Goal: Communication & Community: Answer question/provide support

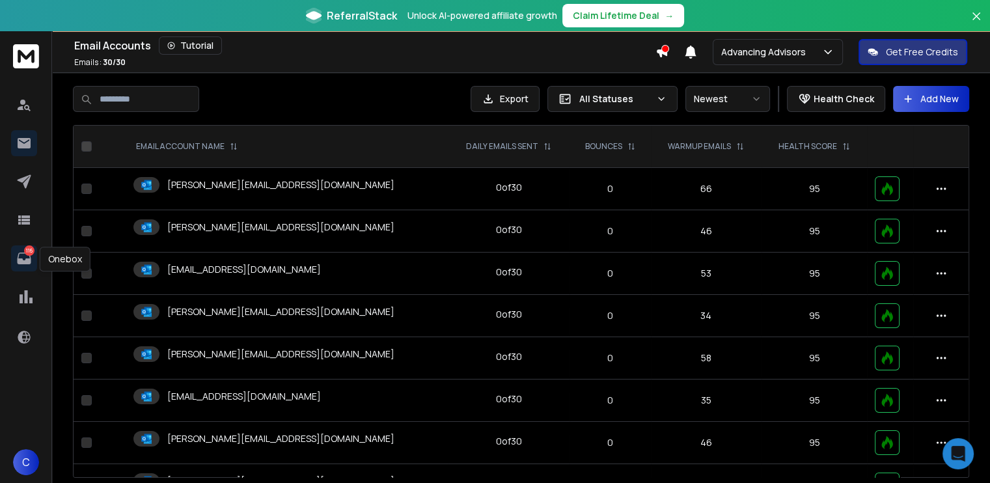
click at [21, 257] on icon at bounding box center [24, 259] width 16 height 16
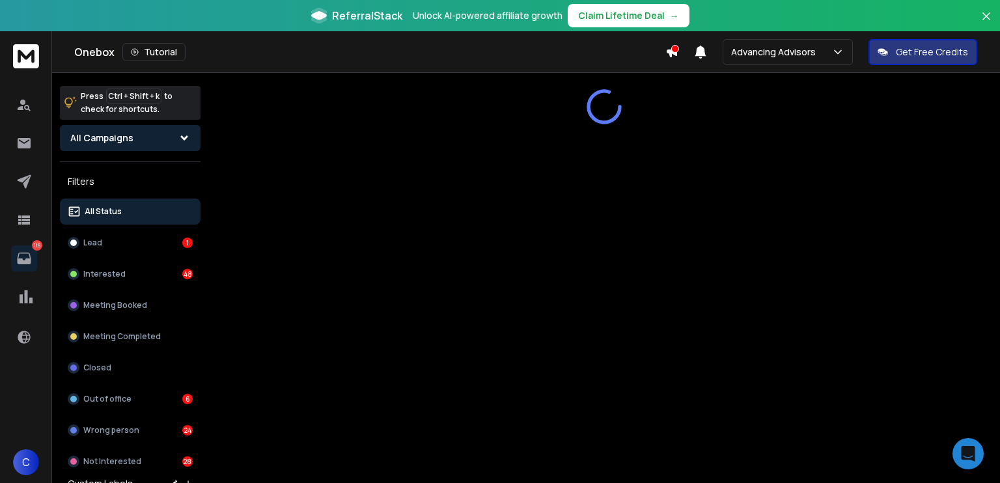
click at [123, 135] on h1 "All Campaigns" at bounding box center [101, 138] width 63 height 13
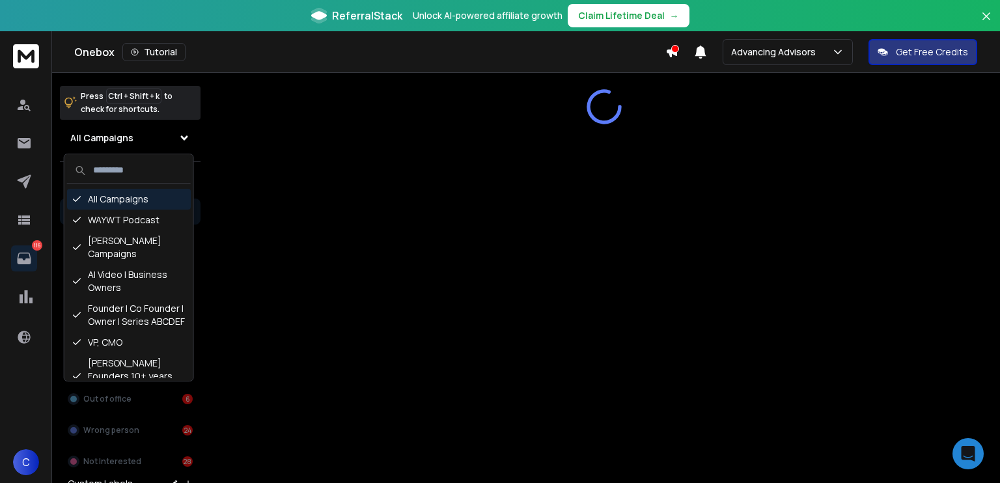
click at [122, 200] on div "All Campaigns" at bounding box center [129, 199] width 124 height 21
click at [75, 222] on span at bounding box center [76, 220] width 9 height 9
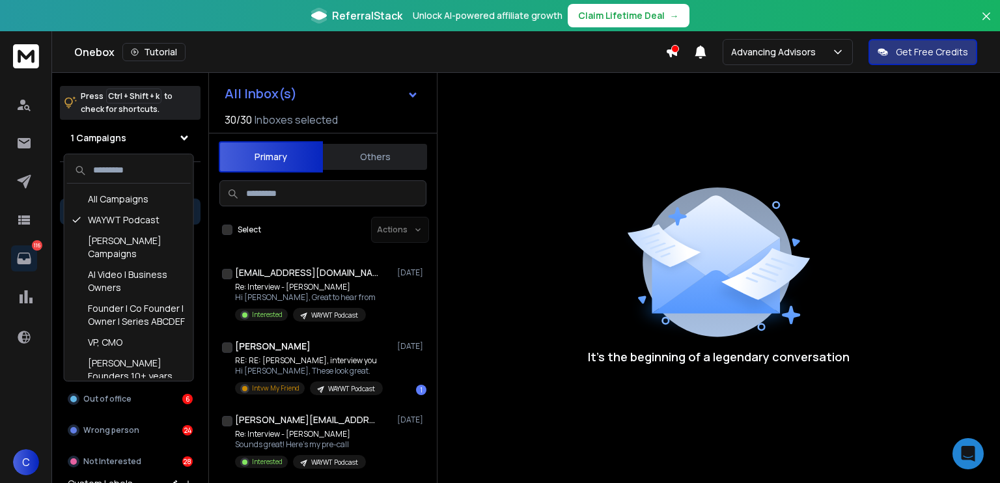
click at [601, 182] on div "It’s the beginning of a legendary conversation" at bounding box center [719, 278] width 563 height 411
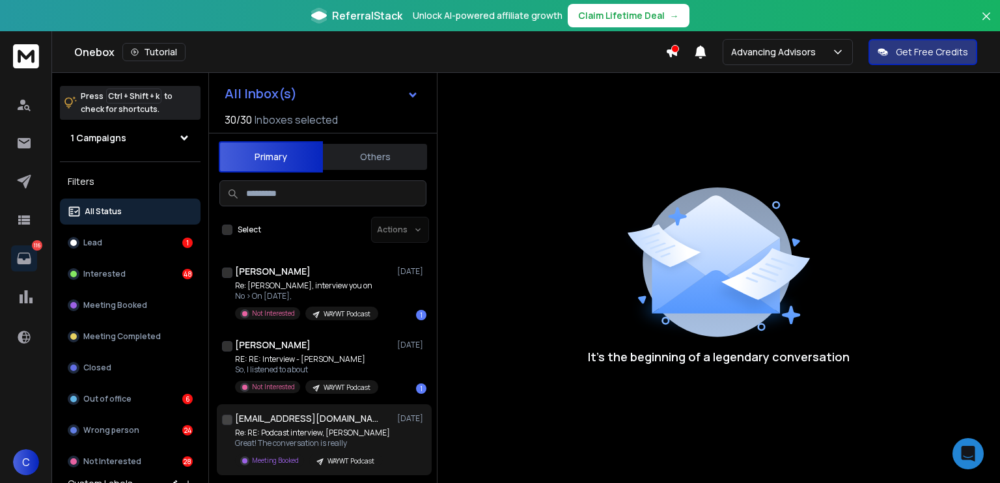
scroll to position [326, 0]
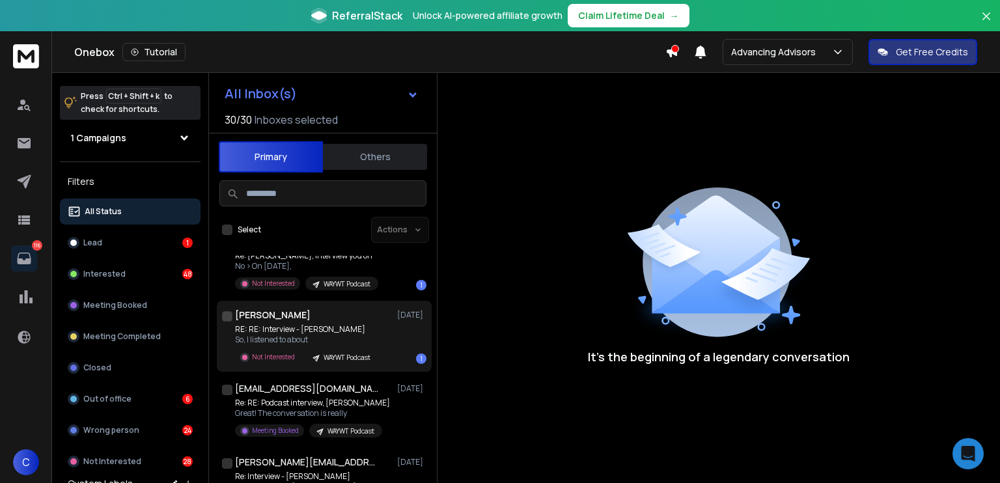
click at [300, 336] on p "So, I listened to about" at bounding box center [306, 340] width 143 height 10
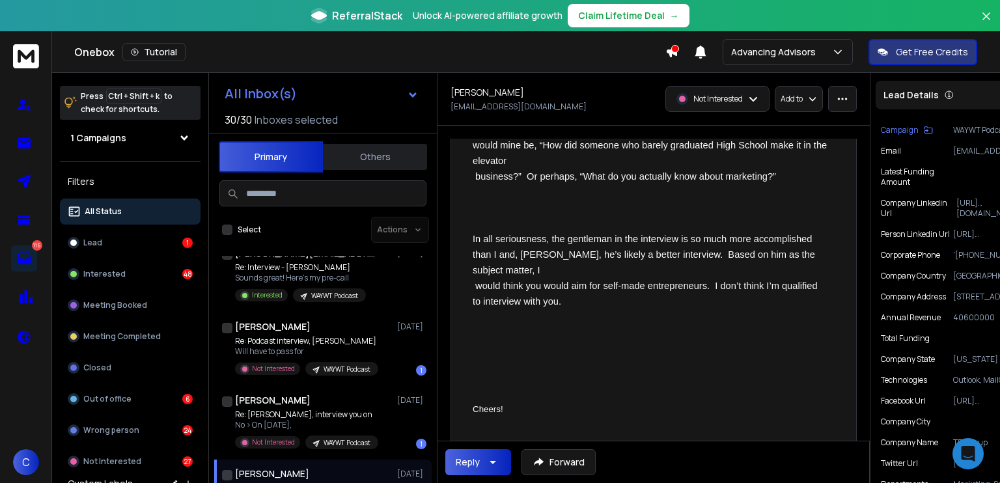
scroll to position [195, 0]
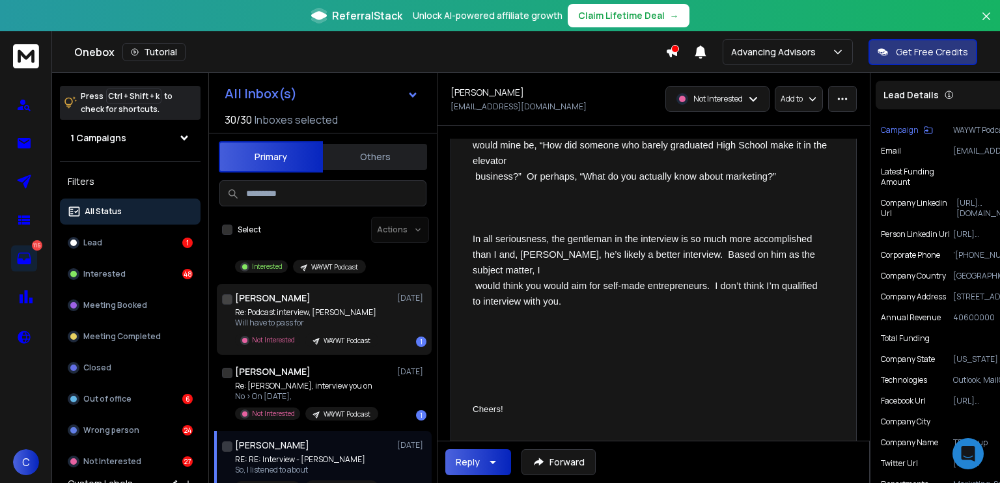
click at [333, 311] on p "Re: Podcast interview, [PERSON_NAME]" at bounding box center [306, 312] width 143 height 10
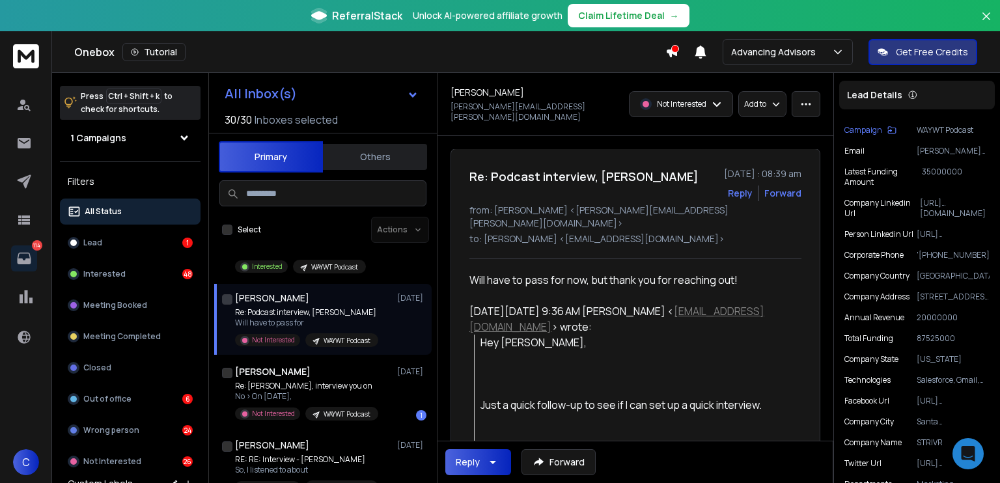
scroll to position [0, 0]
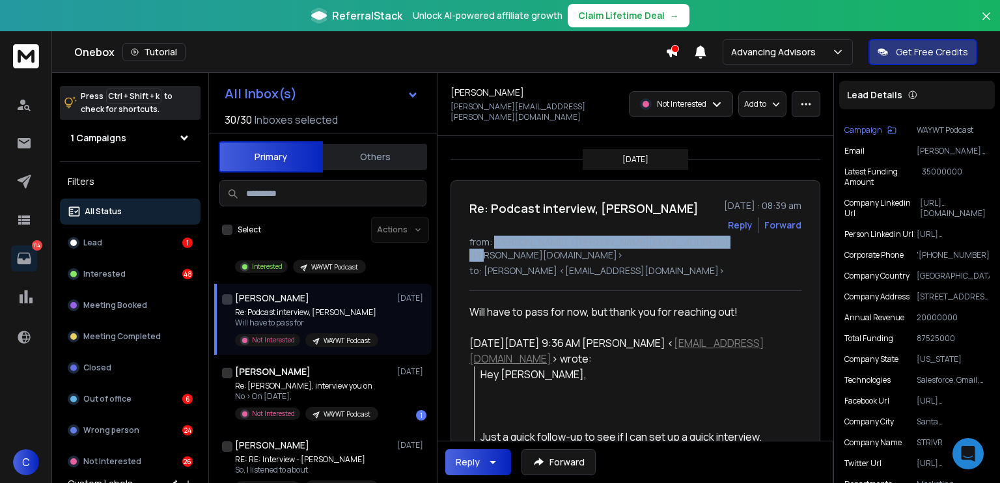
drag, startPoint x: 494, startPoint y: 232, endPoint x: 688, endPoint y: 225, distance: 193.5
click at [688, 236] on p "from: [PERSON_NAME] <[PERSON_NAME][EMAIL_ADDRESS][PERSON_NAME][DOMAIN_NAME]>" at bounding box center [635, 249] width 332 height 26
copy p "[PERSON_NAME] <[PERSON_NAME][EMAIL_ADDRESS][PERSON_NAME][DOMAIN_NAME]>"
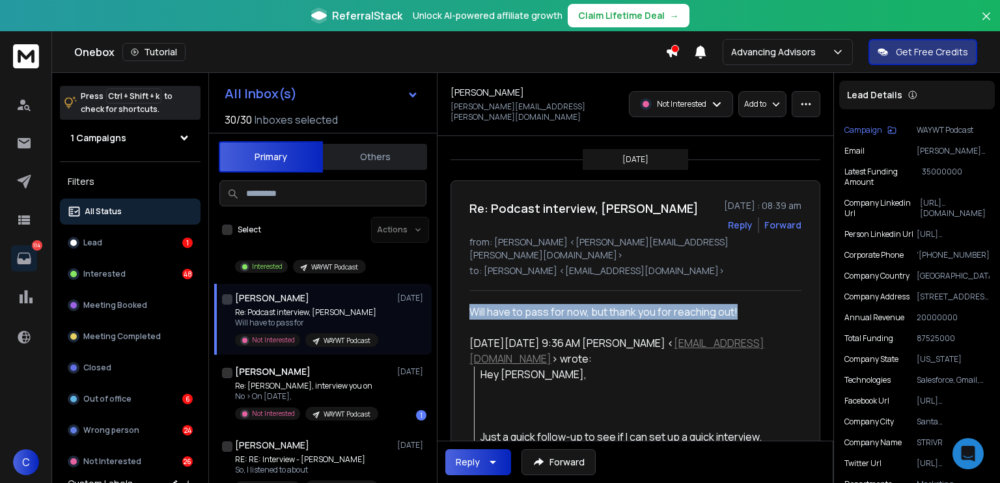
drag, startPoint x: 464, startPoint y: 291, endPoint x: 750, endPoint y: 290, distance: 285.8
copy div "Will have to pass for now, but thank you for reaching out!"
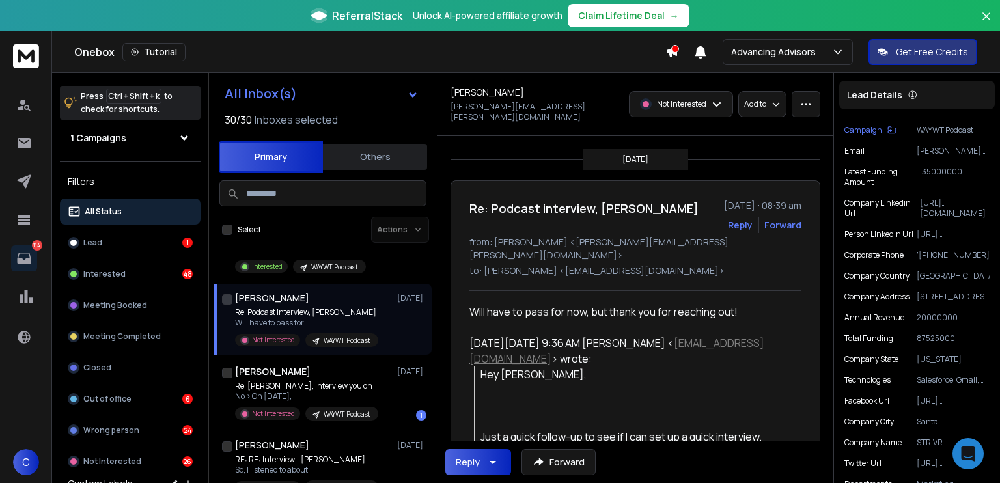
click at [940, 234] on p "[URL][DOMAIN_NAME]" at bounding box center [953, 234] width 73 height 10
click at [467, 466] on div "Reply" at bounding box center [468, 462] width 24 height 13
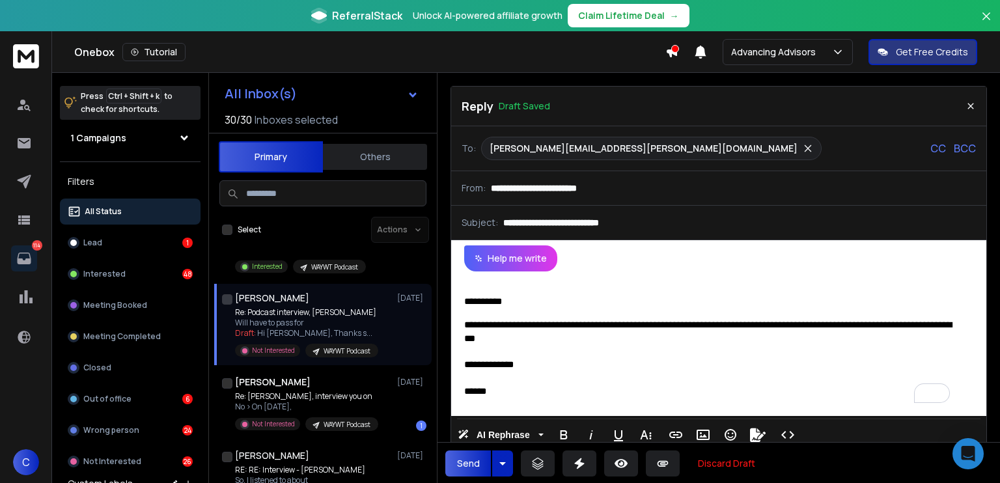
click at [462, 467] on button "Send" at bounding box center [468, 464] width 46 height 26
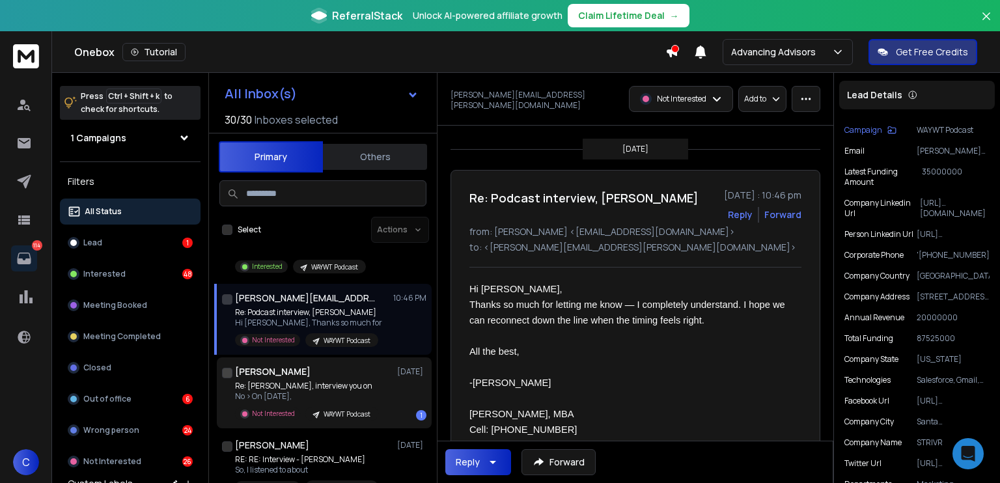
click at [284, 390] on p "Re: [PERSON_NAME], interview you on" at bounding box center [306, 386] width 143 height 10
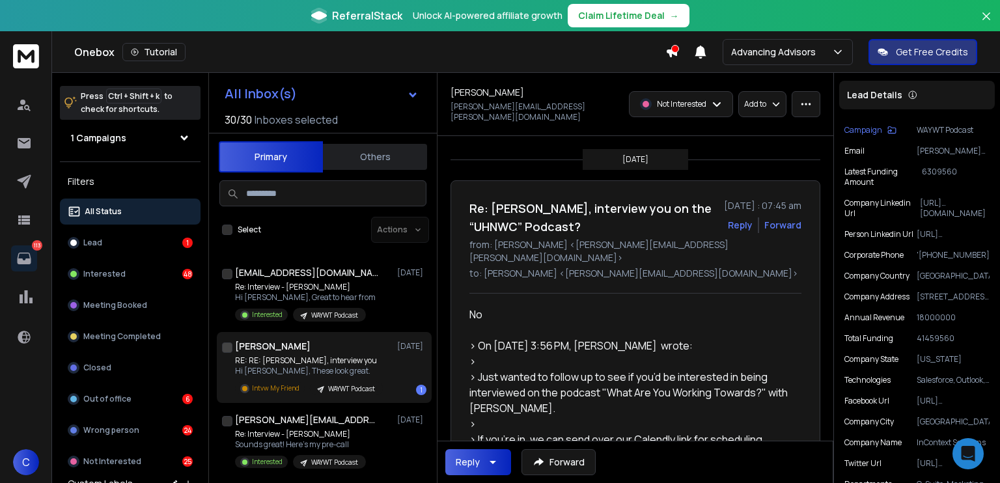
click at [271, 369] on p "Hi [PERSON_NAME], These look great." at bounding box center [309, 371] width 148 height 10
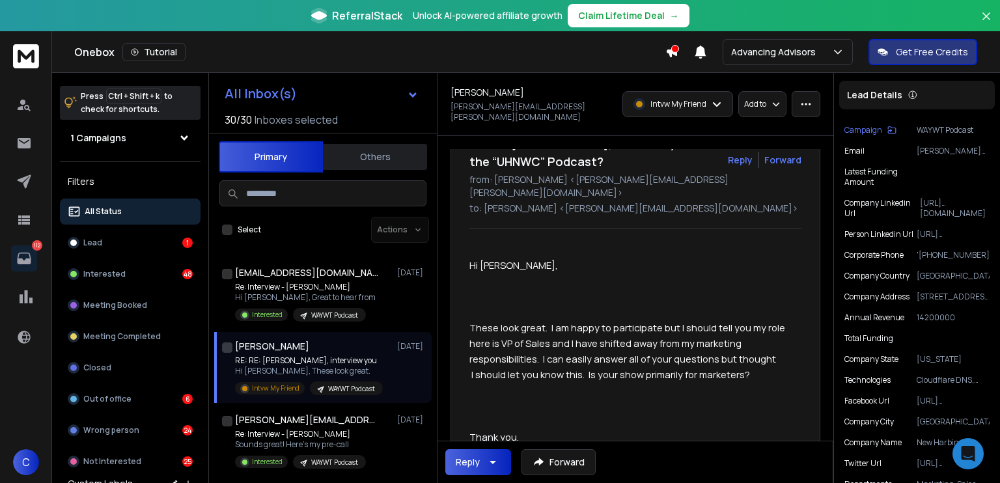
scroll to position [130, 0]
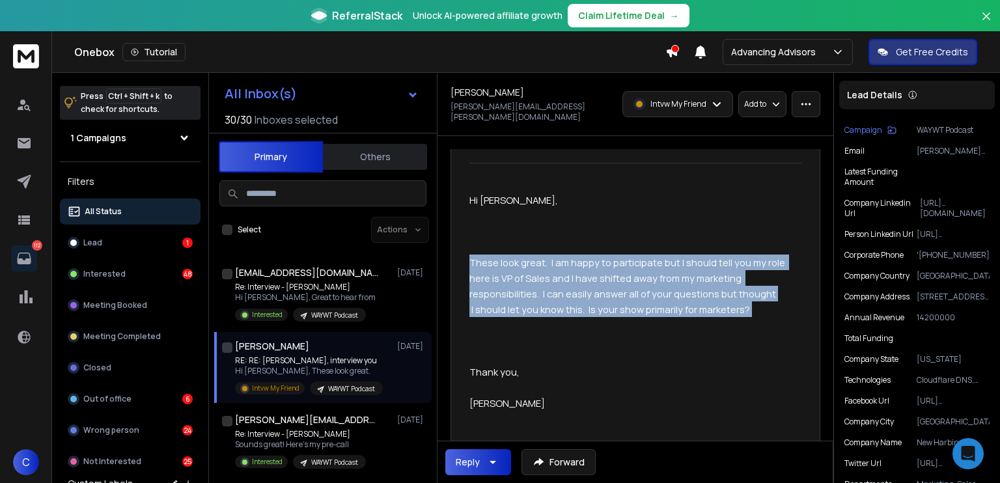
drag, startPoint x: 467, startPoint y: 234, endPoint x: 745, endPoint y: 294, distance: 284.4
drag, startPoint x: 471, startPoint y: 171, endPoint x: 745, endPoint y: 383, distance: 346.2
copy div "Hi [PERSON_NAME], These look great. I am happy to participate but I should tell…"
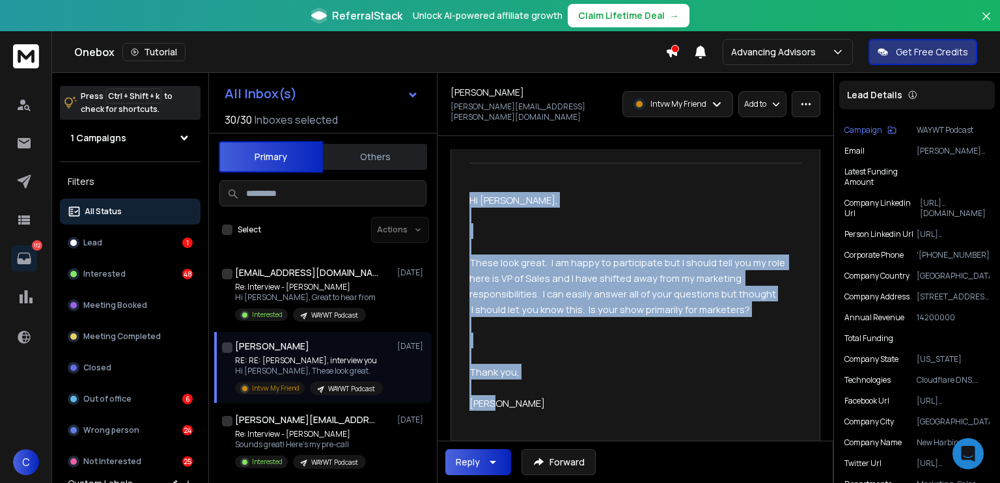
click at [463, 466] on div "Reply" at bounding box center [468, 462] width 24 height 13
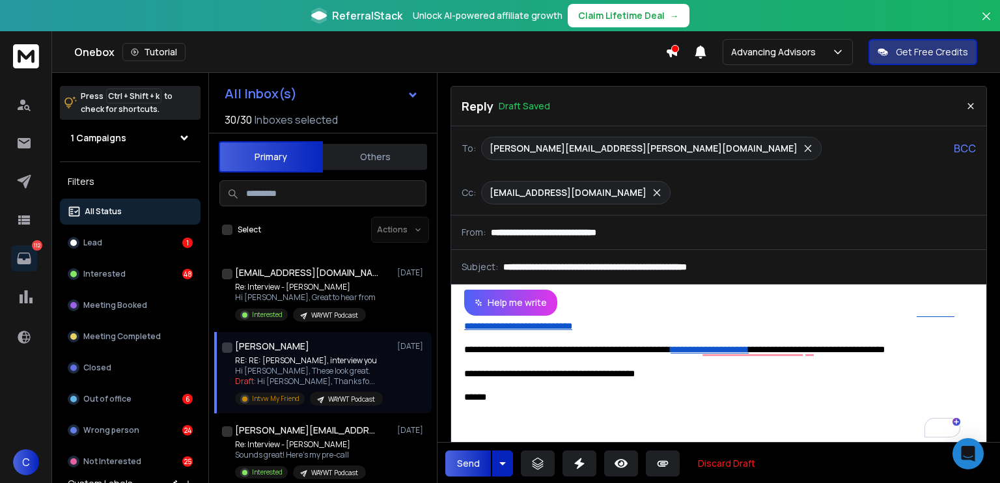
scroll to position [0, 0]
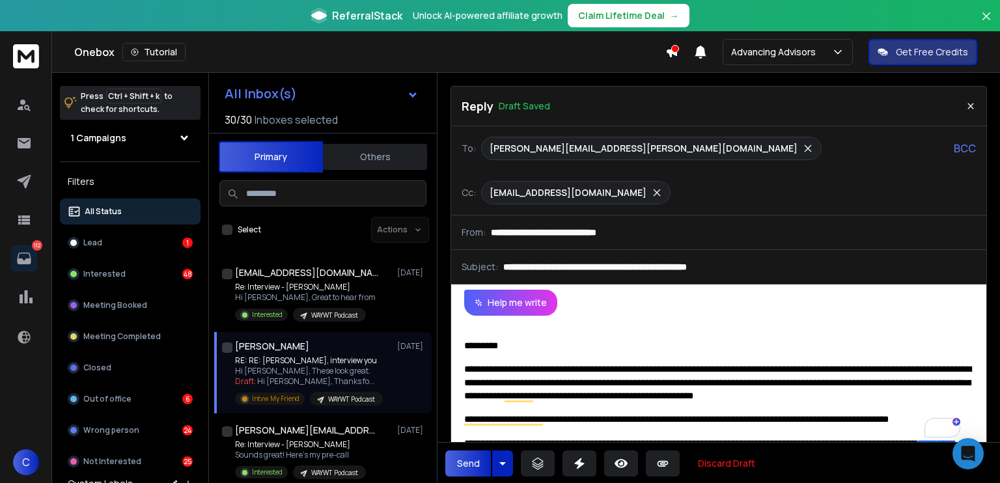
click at [461, 465] on button "Send" at bounding box center [468, 464] width 46 height 26
